Goal: Find specific page/section: Find specific page/section

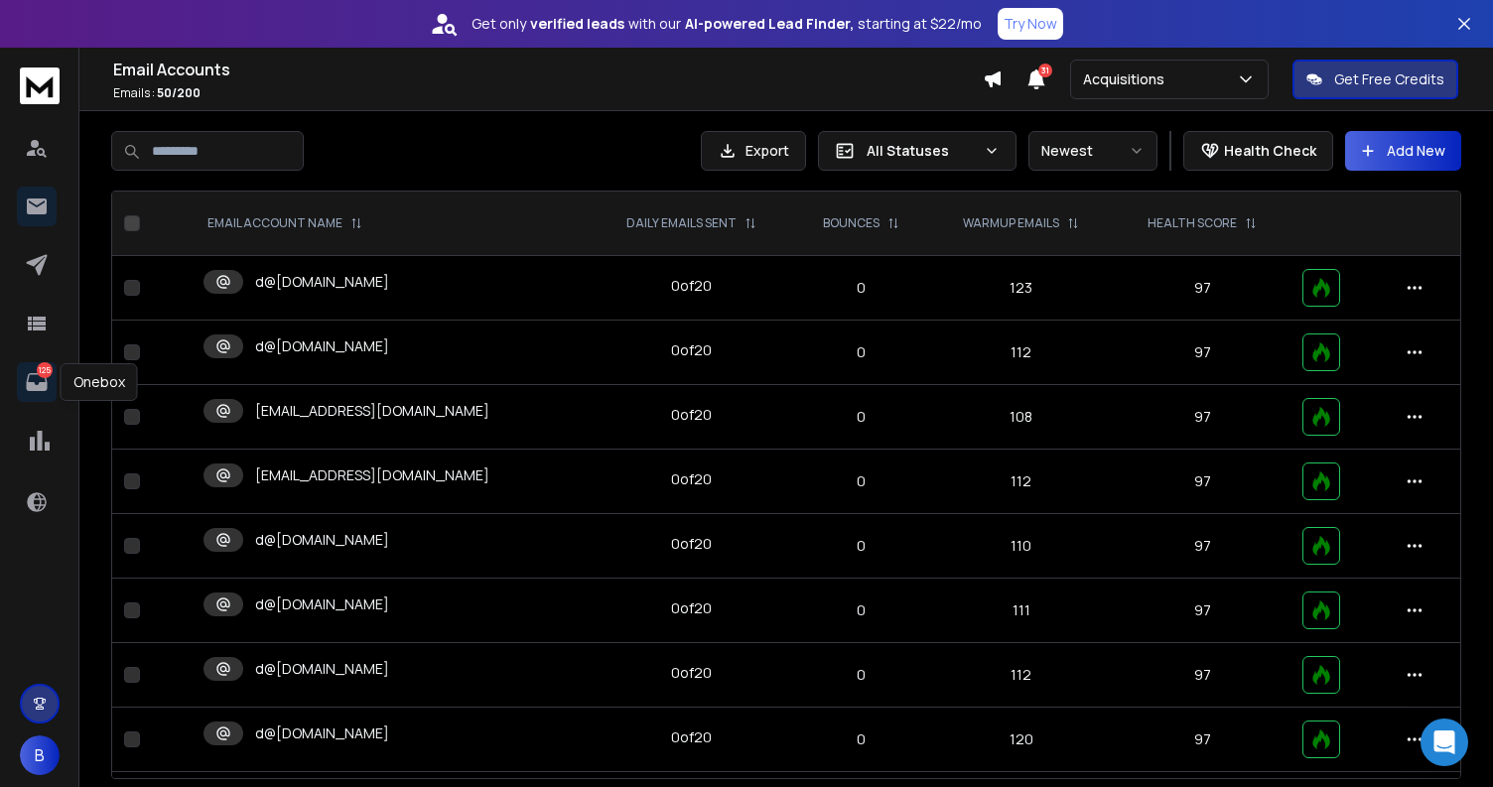
click at [40, 382] on icon at bounding box center [36, 382] width 21 height 18
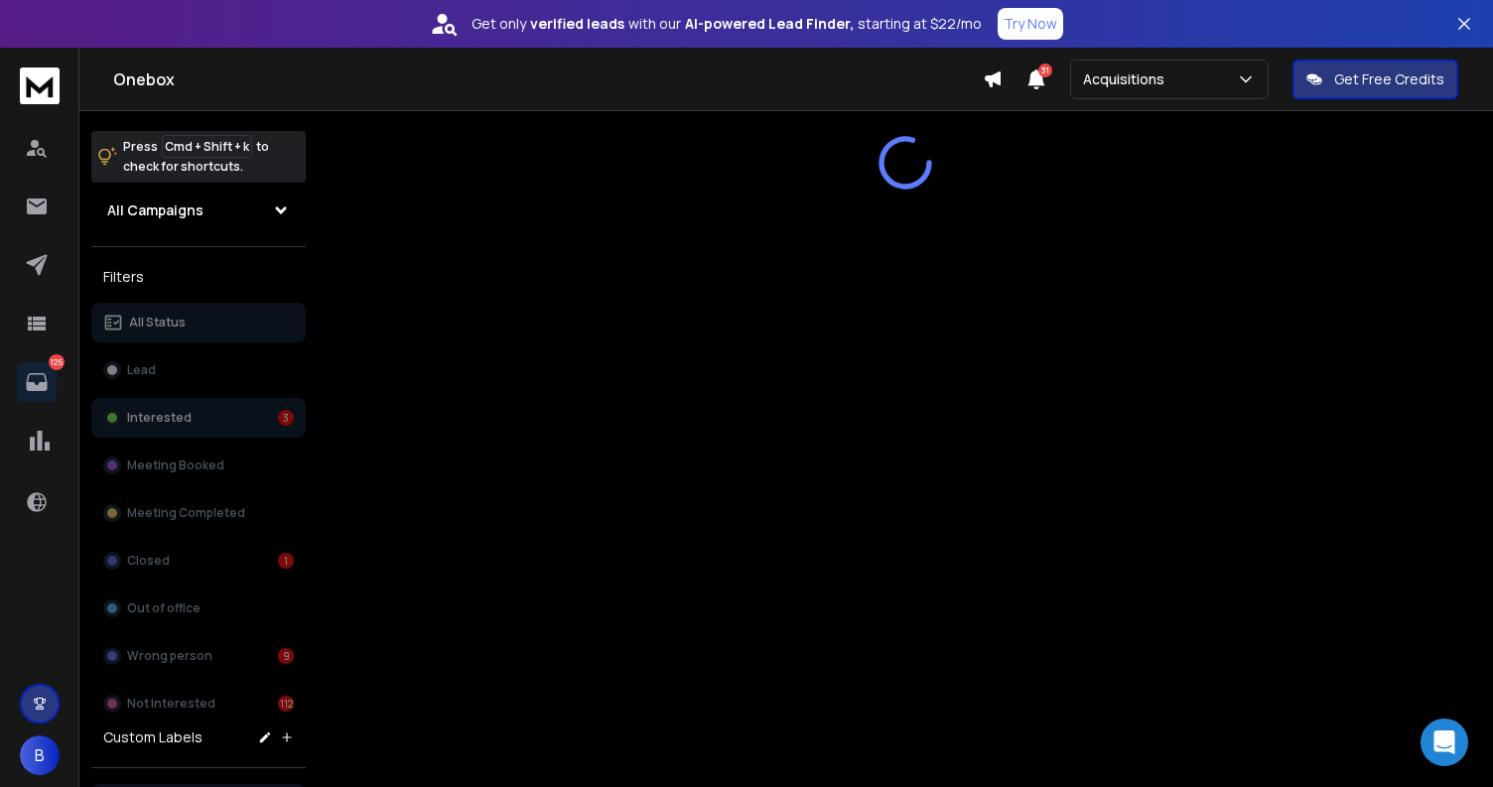
click at [162, 427] on div "All Status Lead Interested 3 Meeting Booked Meeting Completed Closed 1 Out of o…" at bounding box center [198, 513] width 214 height 421
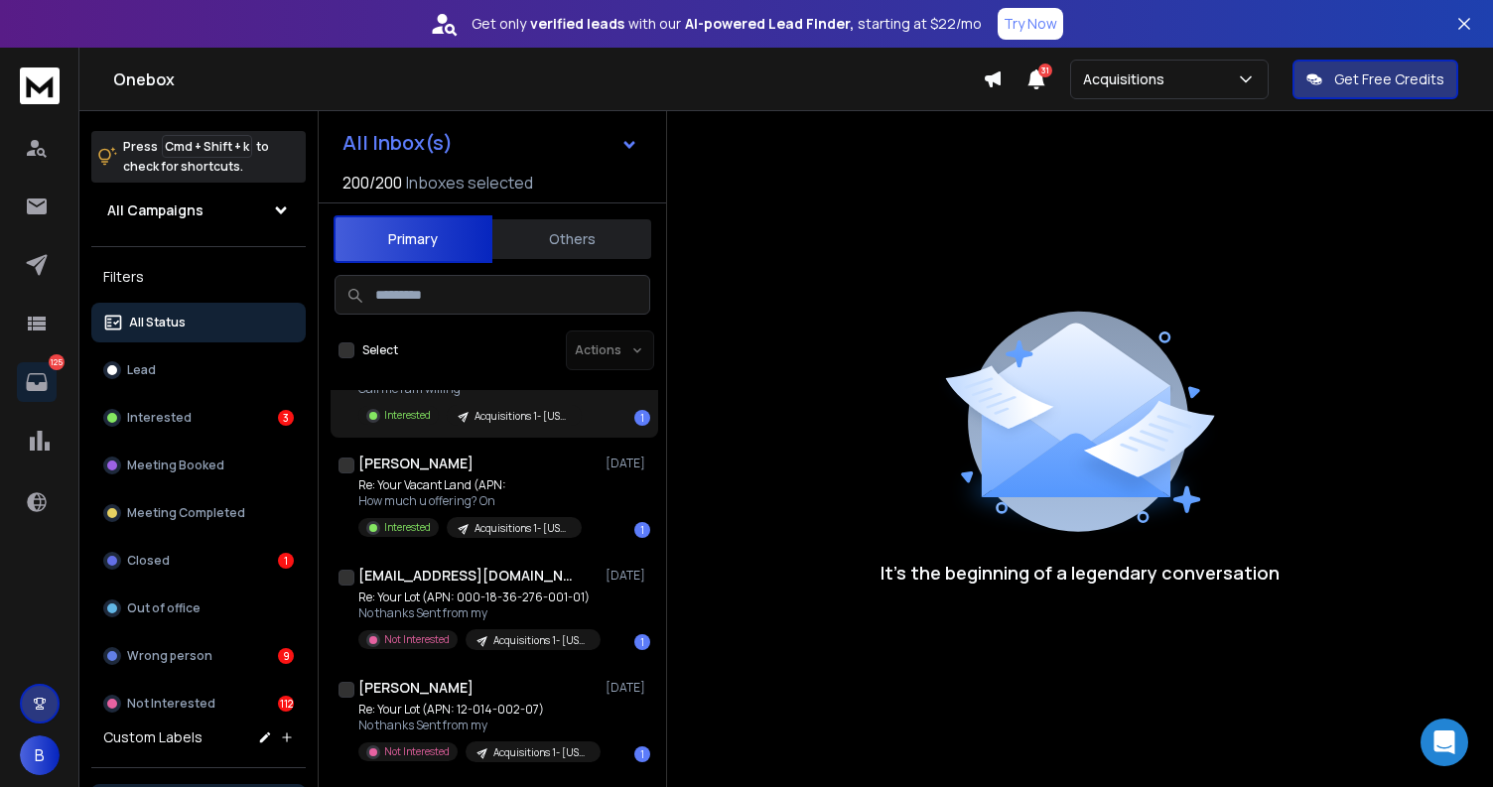
scroll to position [67, 0]
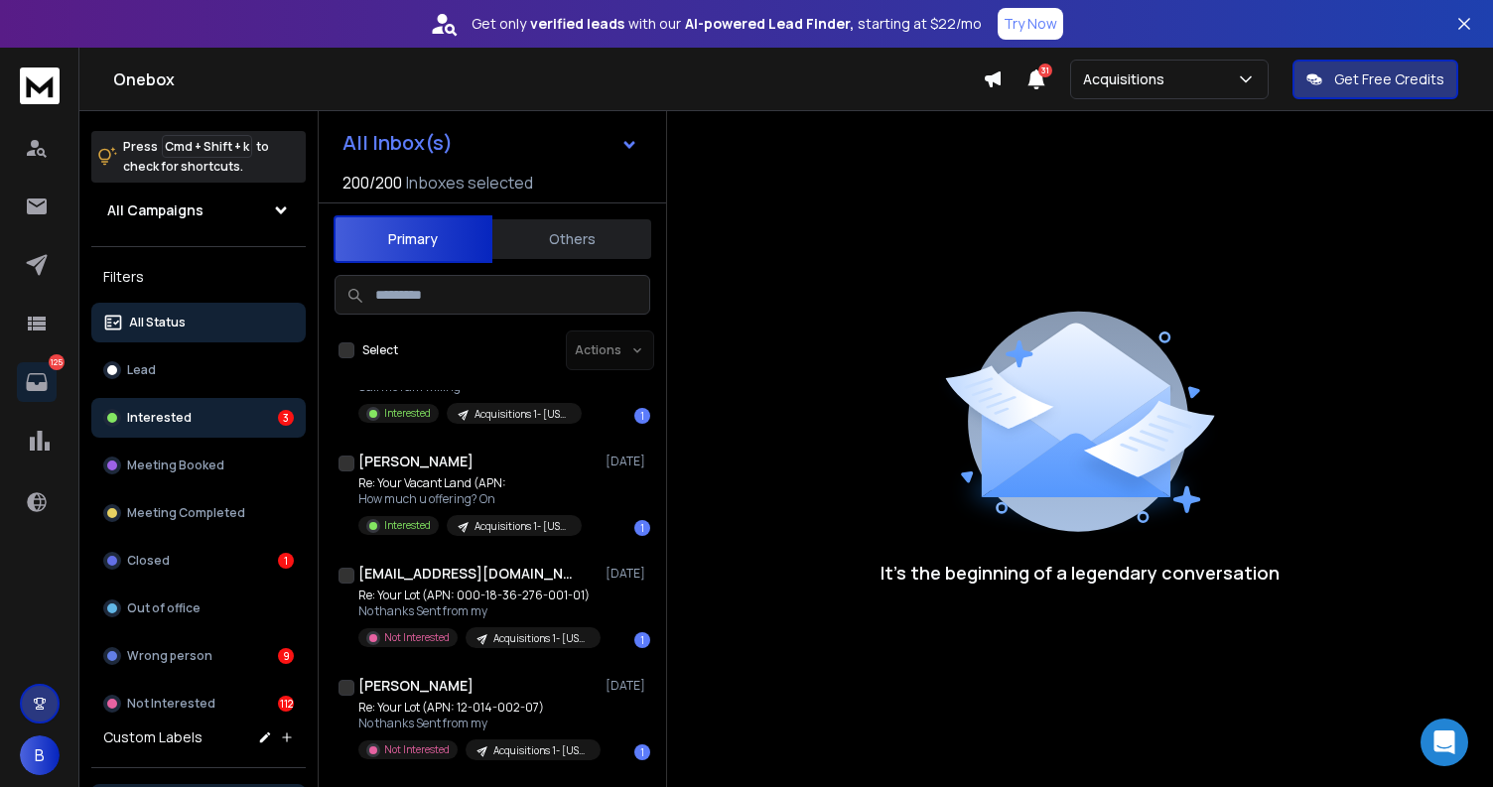
click at [222, 422] on button "Interested 3" at bounding box center [198, 418] width 214 height 40
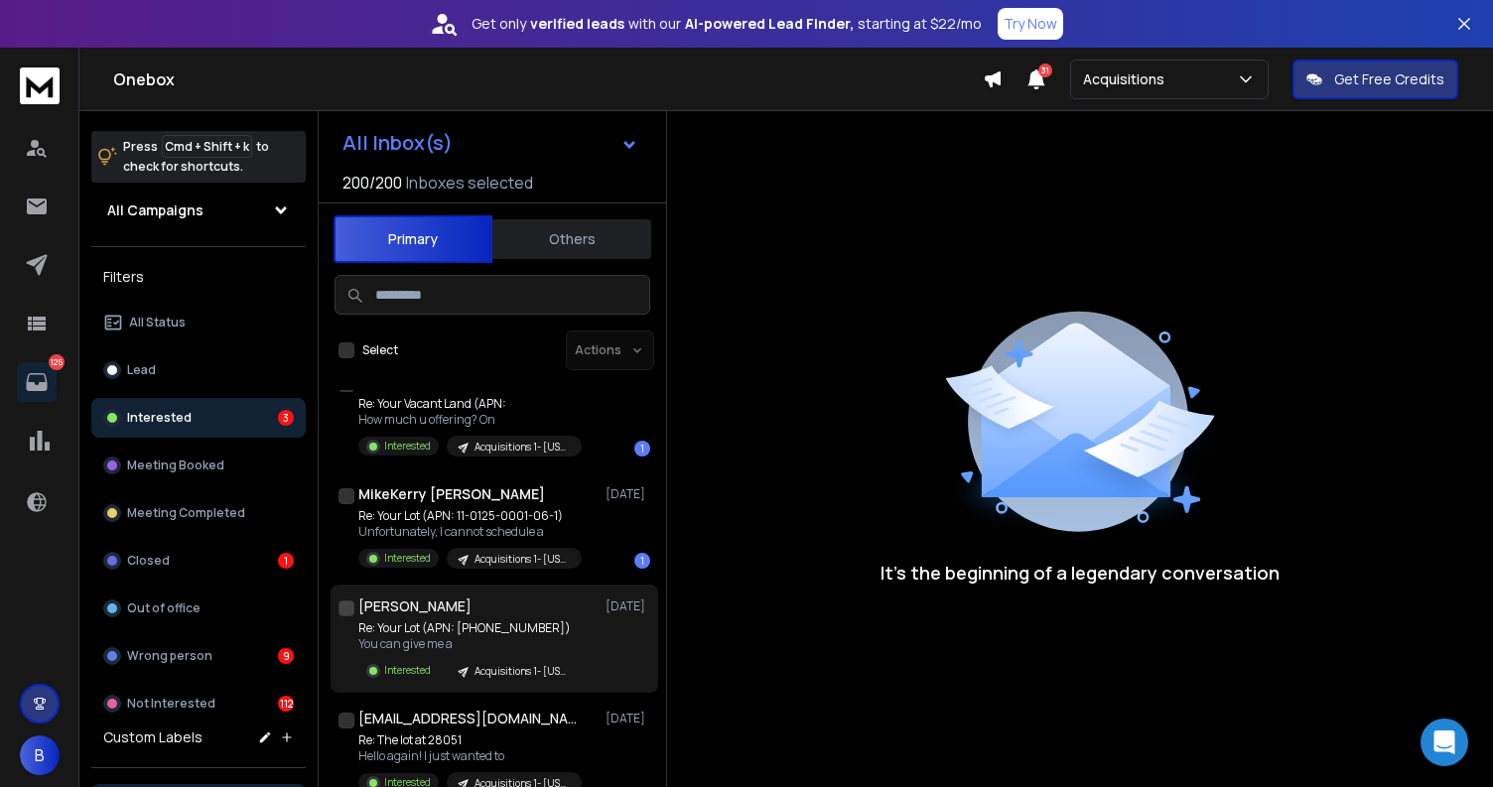
scroll to position [0, 0]
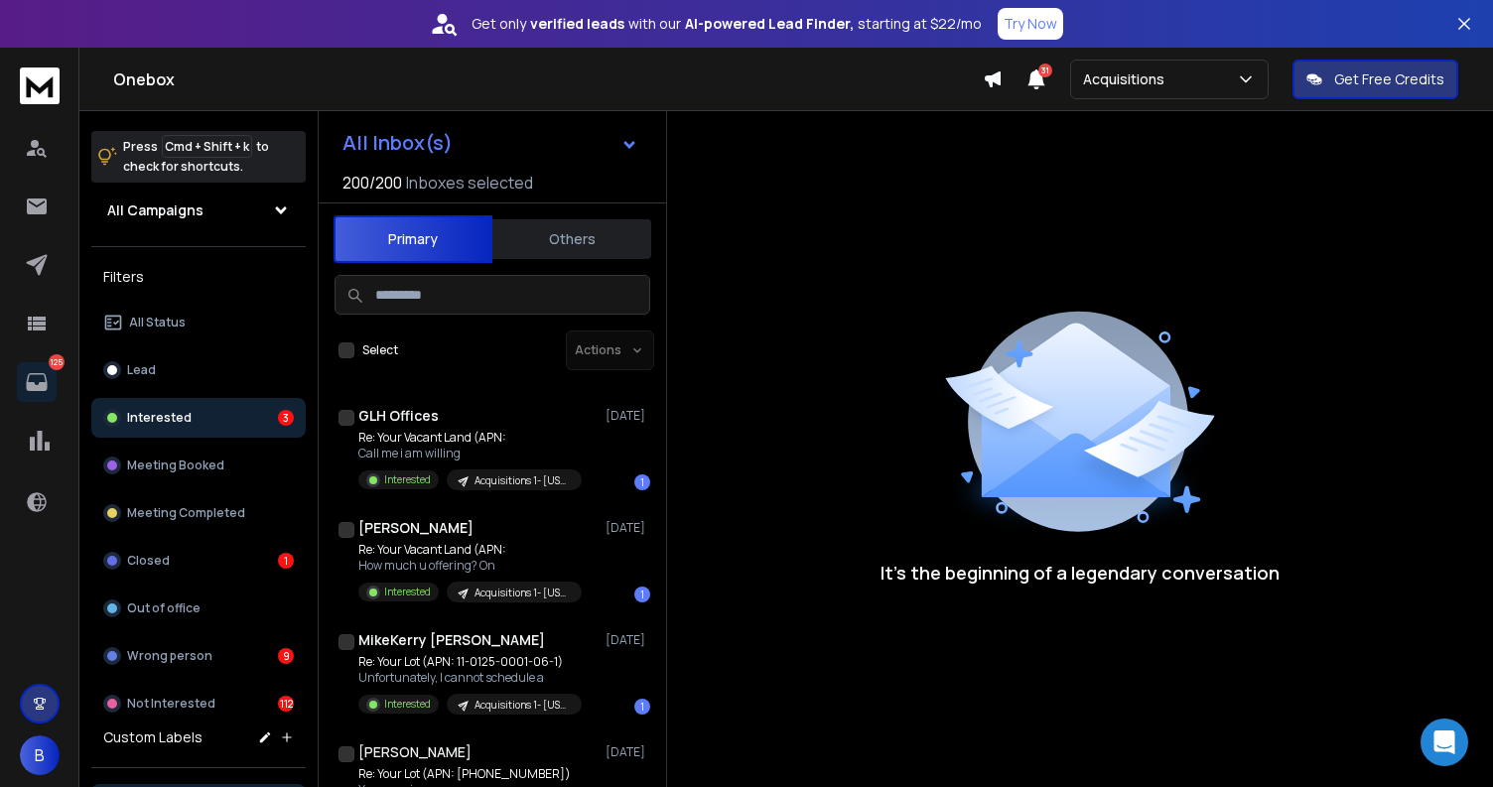
click at [497, 94] on div "Onebox 31 Acquisitions Get Free Credits" at bounding box center [746, 80] width 1493 height 64
click at [875, 71] on h1 "Onebox" at bounding box center [548, 80] width 870 height 24
click at [1122, 449] on icon at bounding box center [1149, 439] width 131 height 76
click at [1066, 227] on div "It’s the beginning of a legendary conversation" at bounding box center [1080, 445] width 826 height 669
click at [1069, 655] on div "It’s the beginning of a legendary conversation" at bounding box center [1080, 445] width 826 height 669
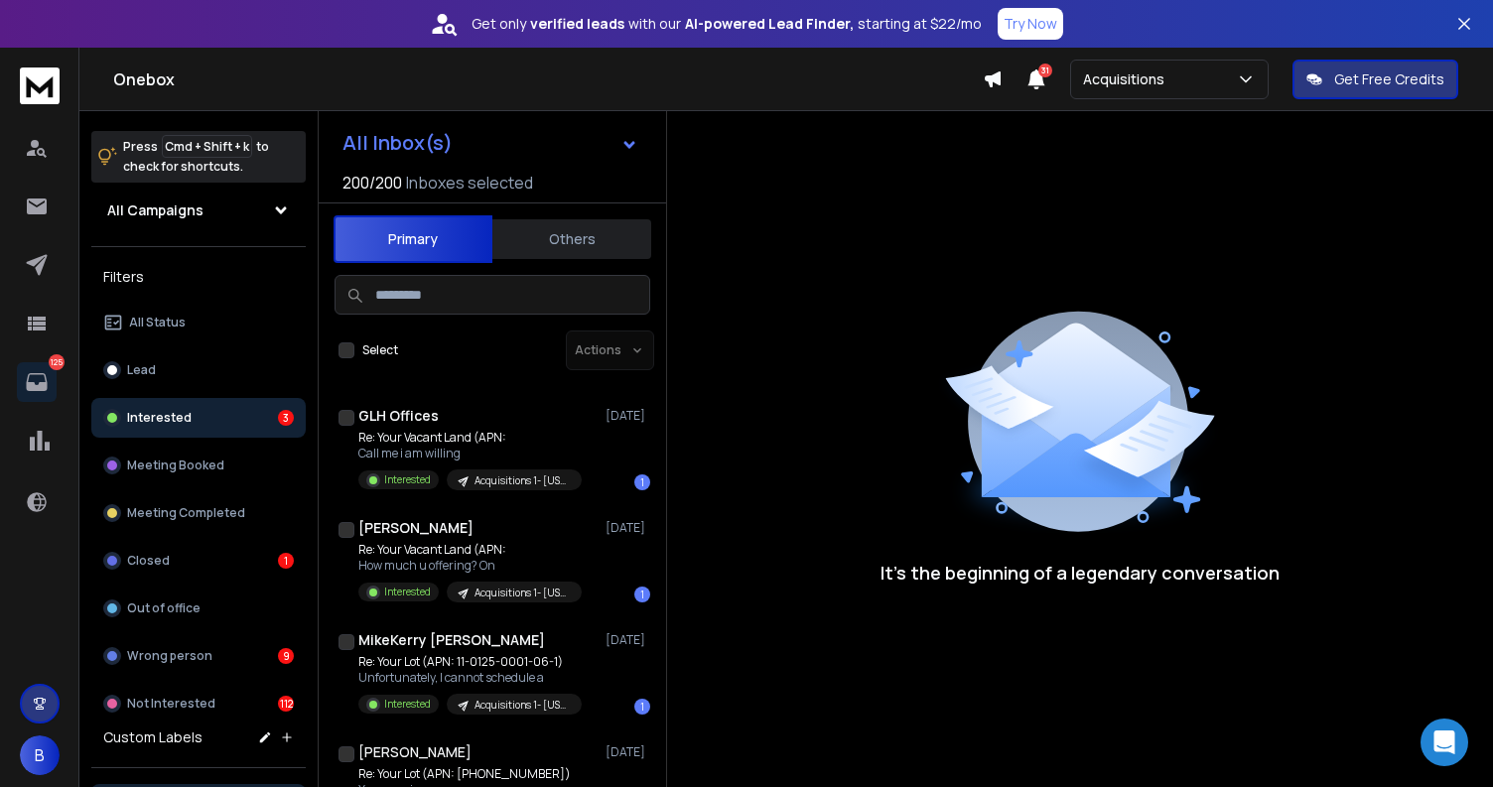
click at [1088, 419] on icon at bounding box center [1076, 388] width 189 height 129
click at [1076, 221] on div "It’s the beginning of a legendary conversation" at bounding box center [1080, 445] width 826 height 669
click at [663, 79] on h1 "Onebox" at bounding box center [548, 80] width 870 height 24
click at [878, 87] on h1 "Onebox" at bounding box center [548, 80] width 870 height 24
click at [1066, 224] on div "It’s the beginning of a legendary conversation" at bounding box center [1080, 445] width 826 height 669
